Goal: Information Seeking & Learning: Check status

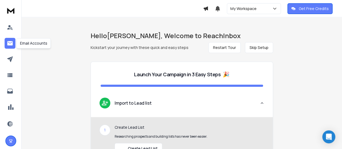
click at [10, 42] on icon at bounding box center [9, 43] width 5 height 4
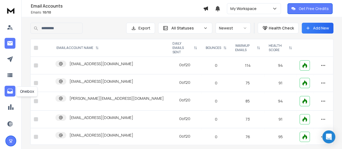
click at [11, 87] on link at bounding box center [10, 91] width 11 height 11
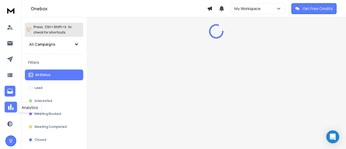
click at [15, 105] on icon at bounding box center [11, 107] width 8 height 8
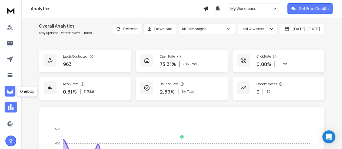
click at [8, 88] on icon at bounding box center [10, 91] width 6 height 6
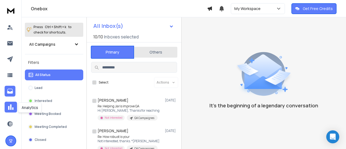
click at [11, 106] on icon at bounding box center [10, 106] width 5 height 5
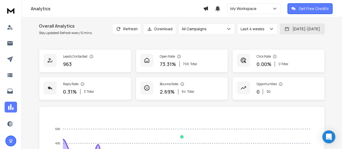
click at [292, 31] on button "[DATE] - [DATE]" at bounding box center [302, 29] width 45 height 11
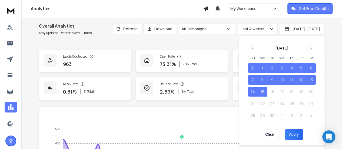
click at [250, 90] on button "14" at bounding box center [253, 92] width 10 height 10
click at [311, 80] on button "13" at bounding box center [311, 80] width 10 height 10
click at [292, 80] on button "11" at bounding box center [292, 80] width 10 height 10
click at [298, 81] on button "12" at bounding box center [302, 80] width 10 height 10
click at [290, 80] on button "11" at bounding box center [292, 80] width 10 height 10
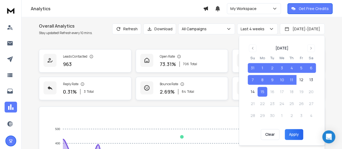
click at [285, 48] on div "[DATE]" at bounding box center [282, 47] width 13 height 5
click at [262, 89] on button "15" at bounding box center [263, 92] width 10 height 10
click at [289, 79] on button "11" at bounding box center [292, 80] width 10 height 10
click at [292, 136] on button "Apply" at bounding box center [294, 134] width 18 height 11
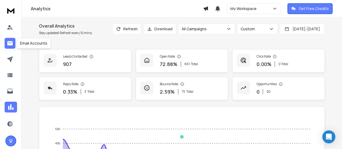
click at [9, 42] on icon at bounding box center [9, 43] width 5 height 4
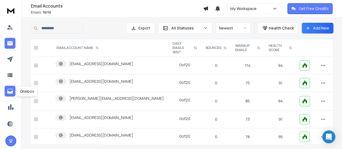
click at [9, 90] on icon at bounding box center [10, 91] width 6 height 6
